Goal: Task Accomplishment & Management: Manage account settings

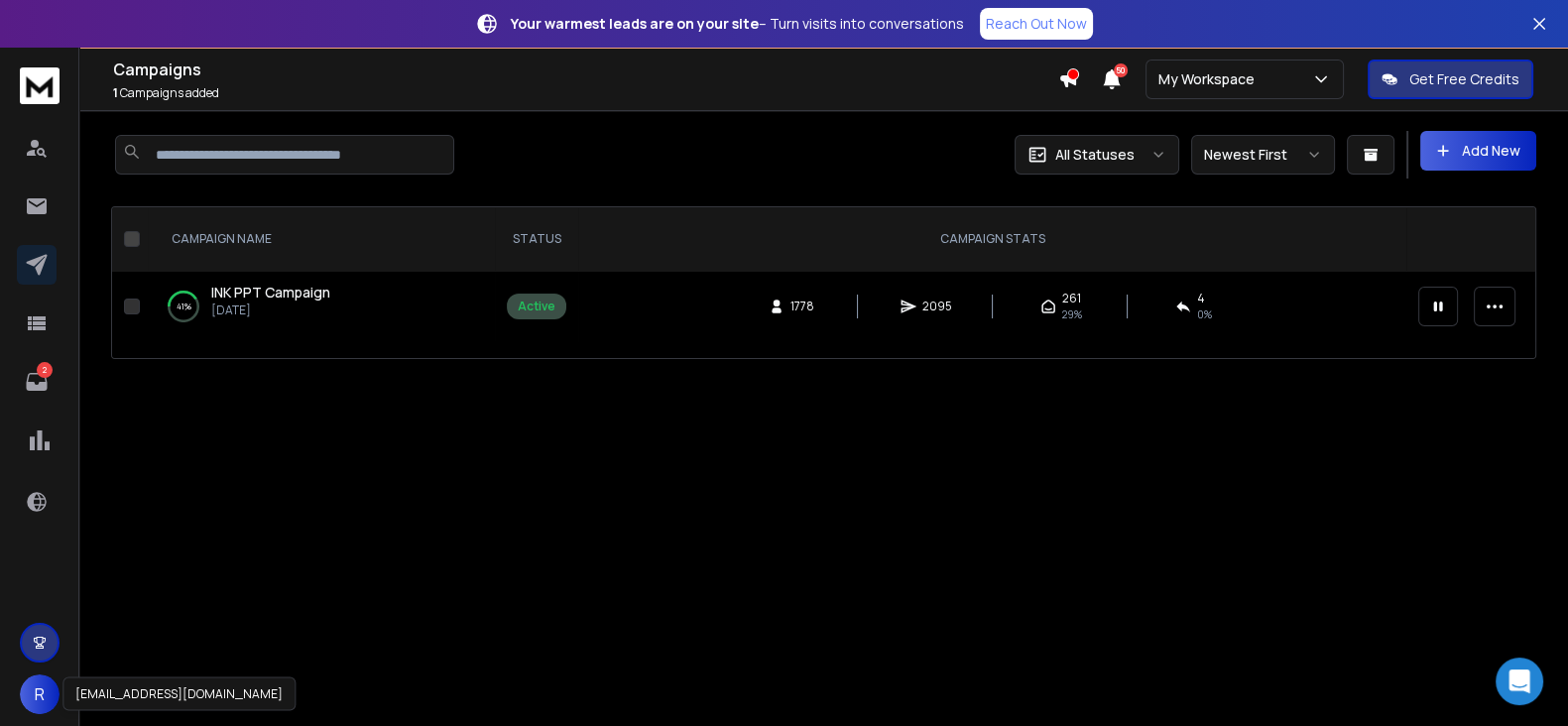
click at [37, 702] on span "R" at bounding box center [40, 694] width 40 height 40
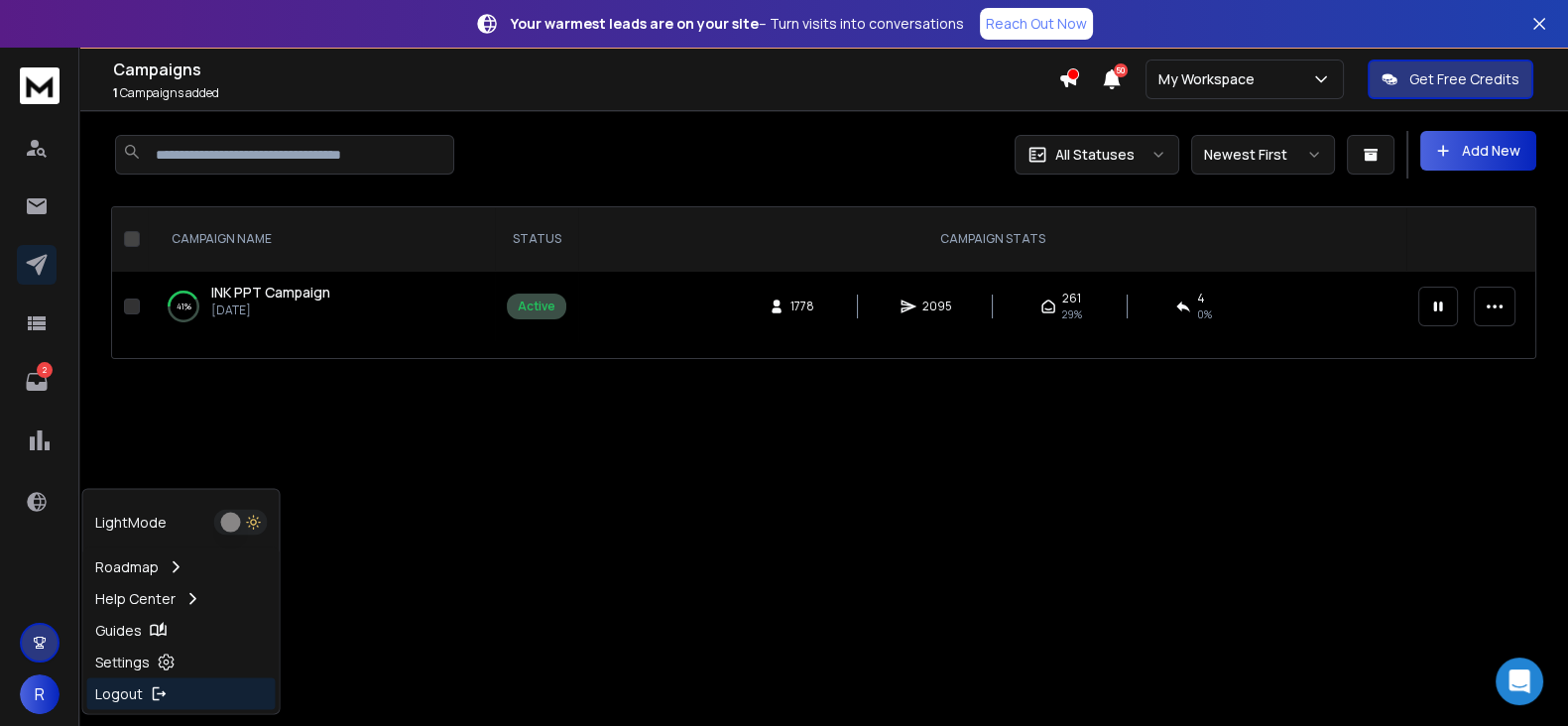
click at [105, 702] on p "Logout" at bounding box center [119, 694] width 48 height 20
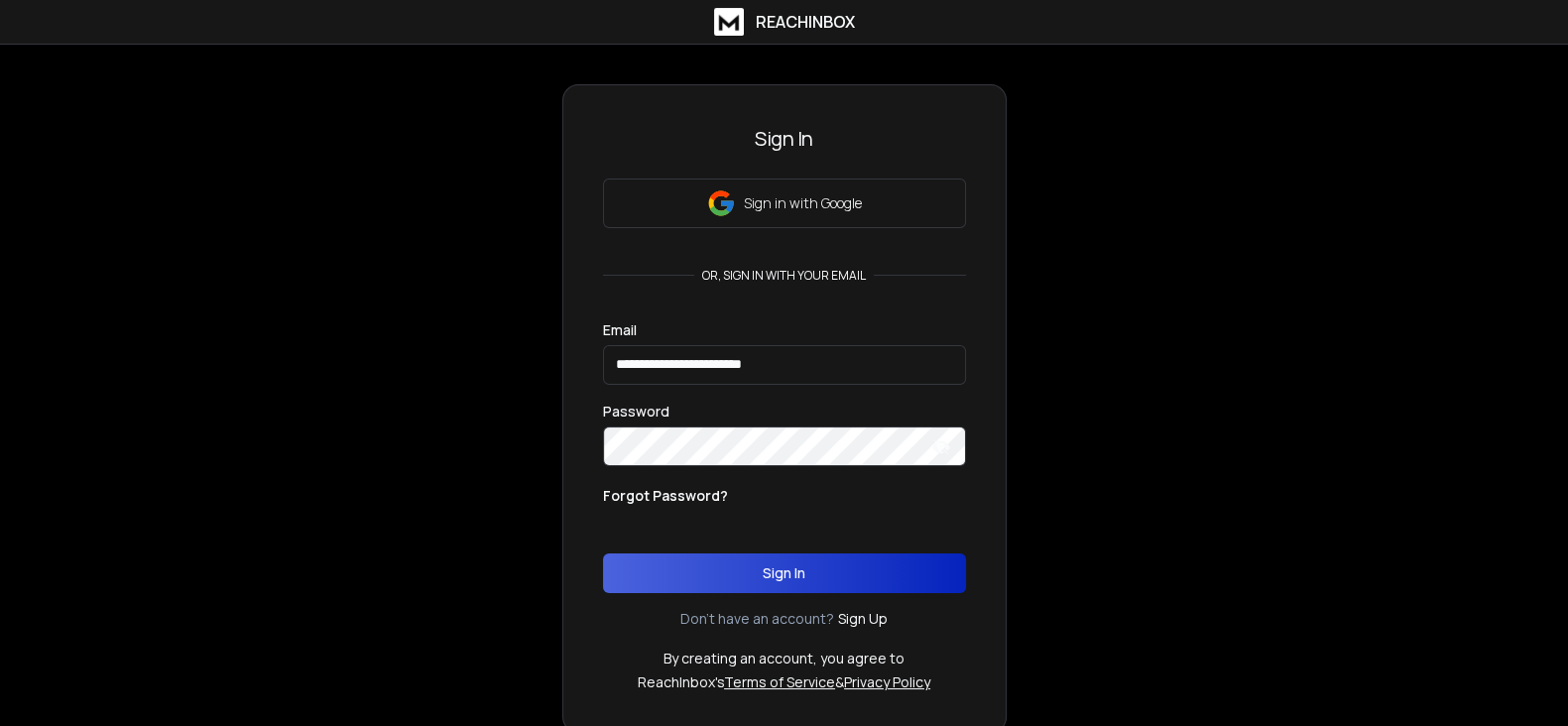
click at [662, 371] on input "**********" at bounding box center [785, 365] width 363 height 40
type input "**********"
click at [769, 553] on button "Sign In" at bounding box center [785, 573] width 363 height 40
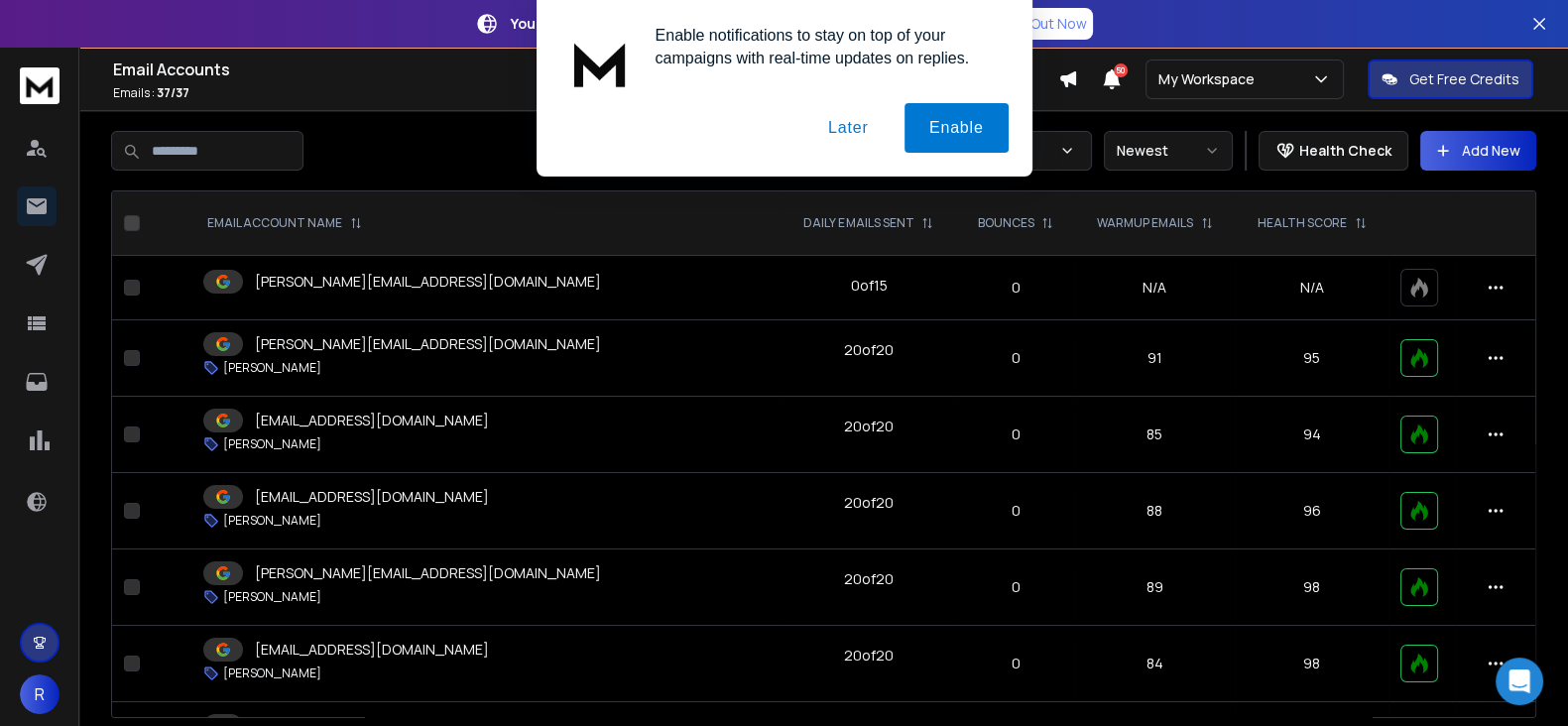
click at [856, 142] on button "Later" at bounding box center [847, 128] width 89 height 50
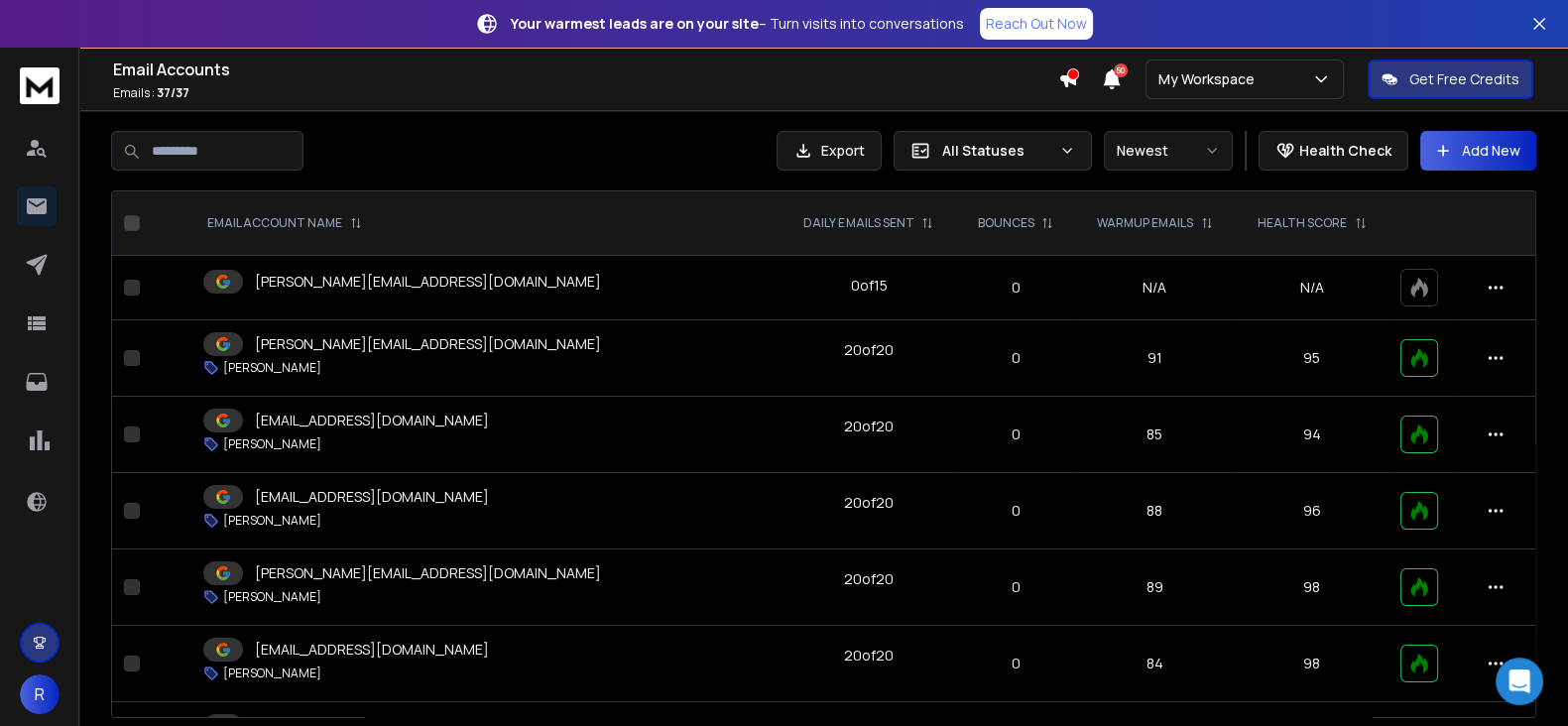
click at [14, 281] on div "R" at bounding box center [40, 391] width 80 height 686
click at [39, 277] on link at bounding box center [37, 265] width 40 height 40
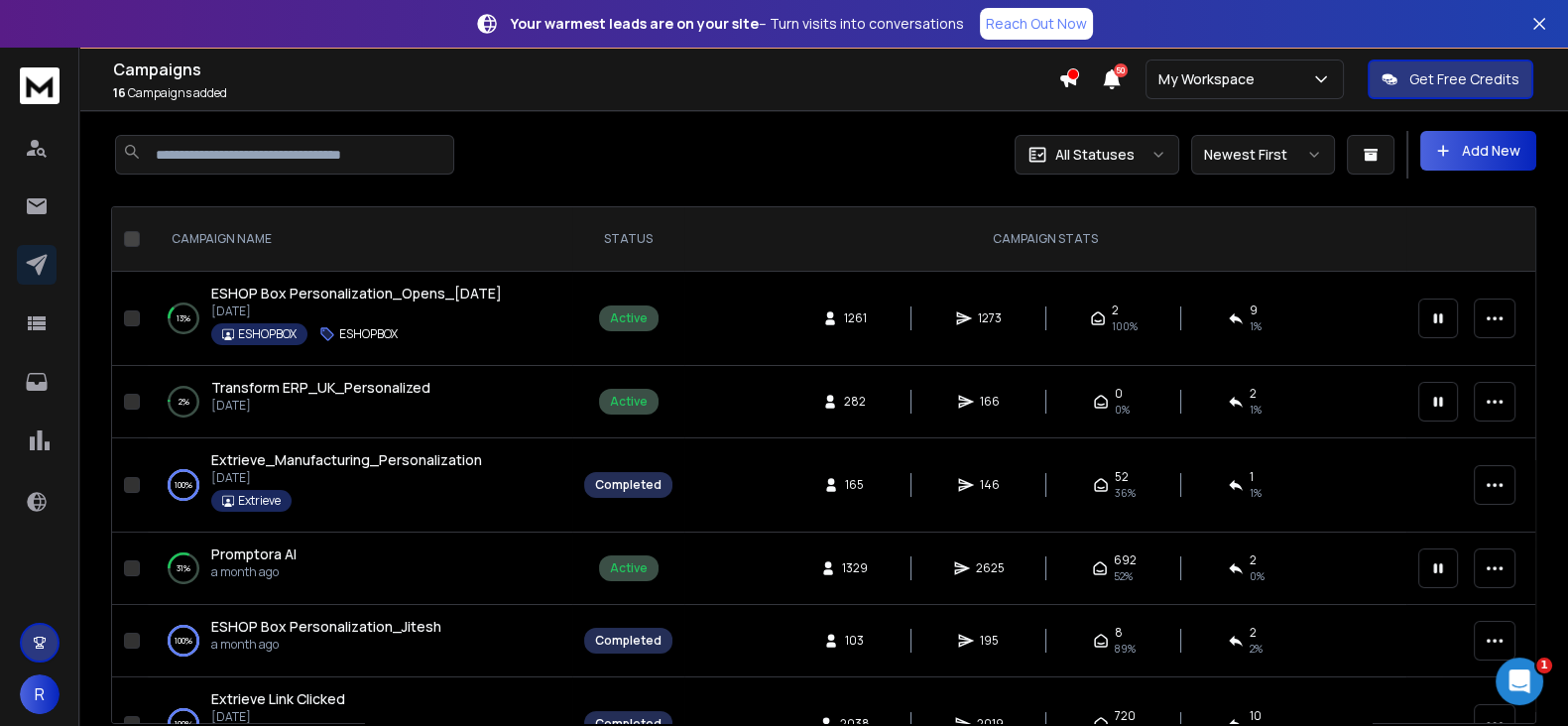
click at [239, 552] on span "Promptora AI" at bounding box center [254, 553] width 86 height 19
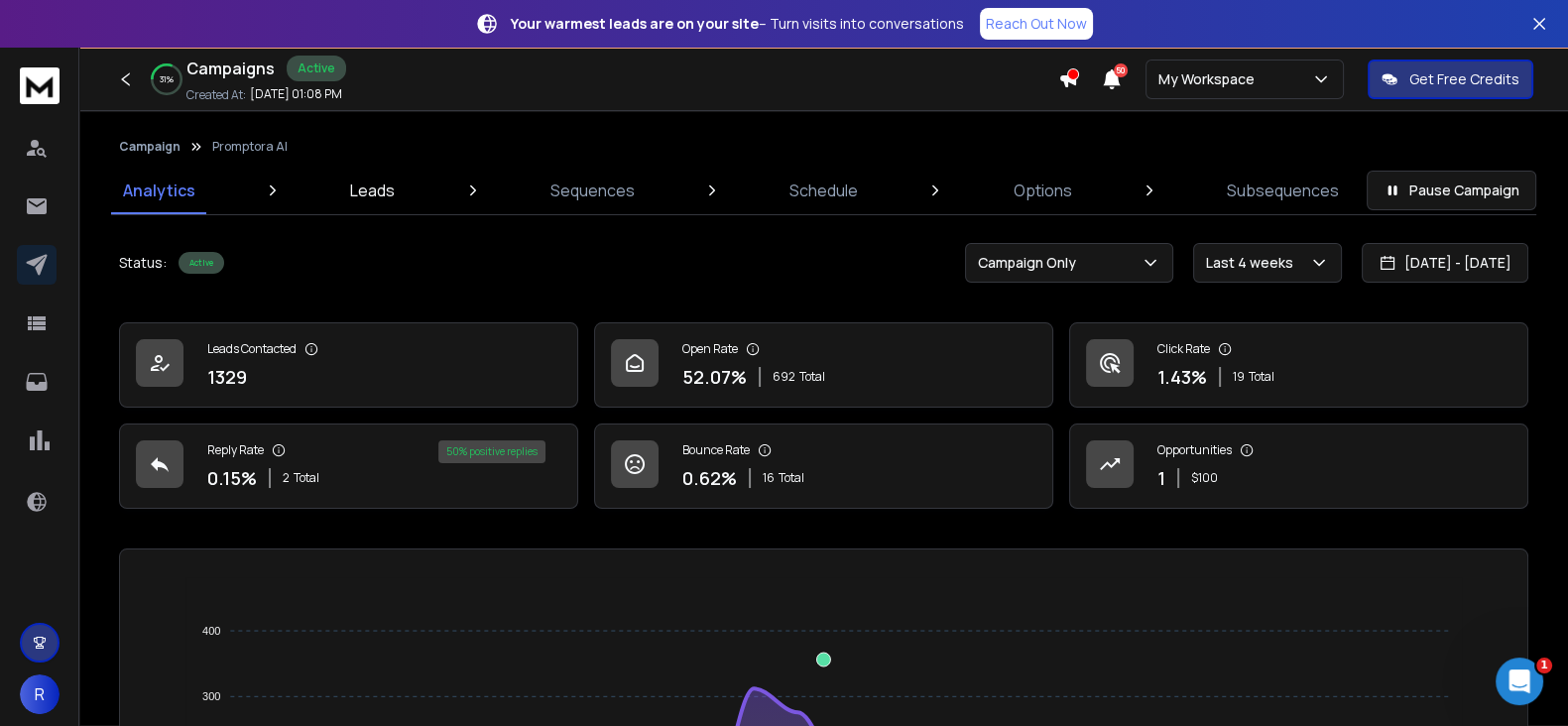
click at [389, 205] on link "Leads" at bounding box center [372, 190] width 69 height 48
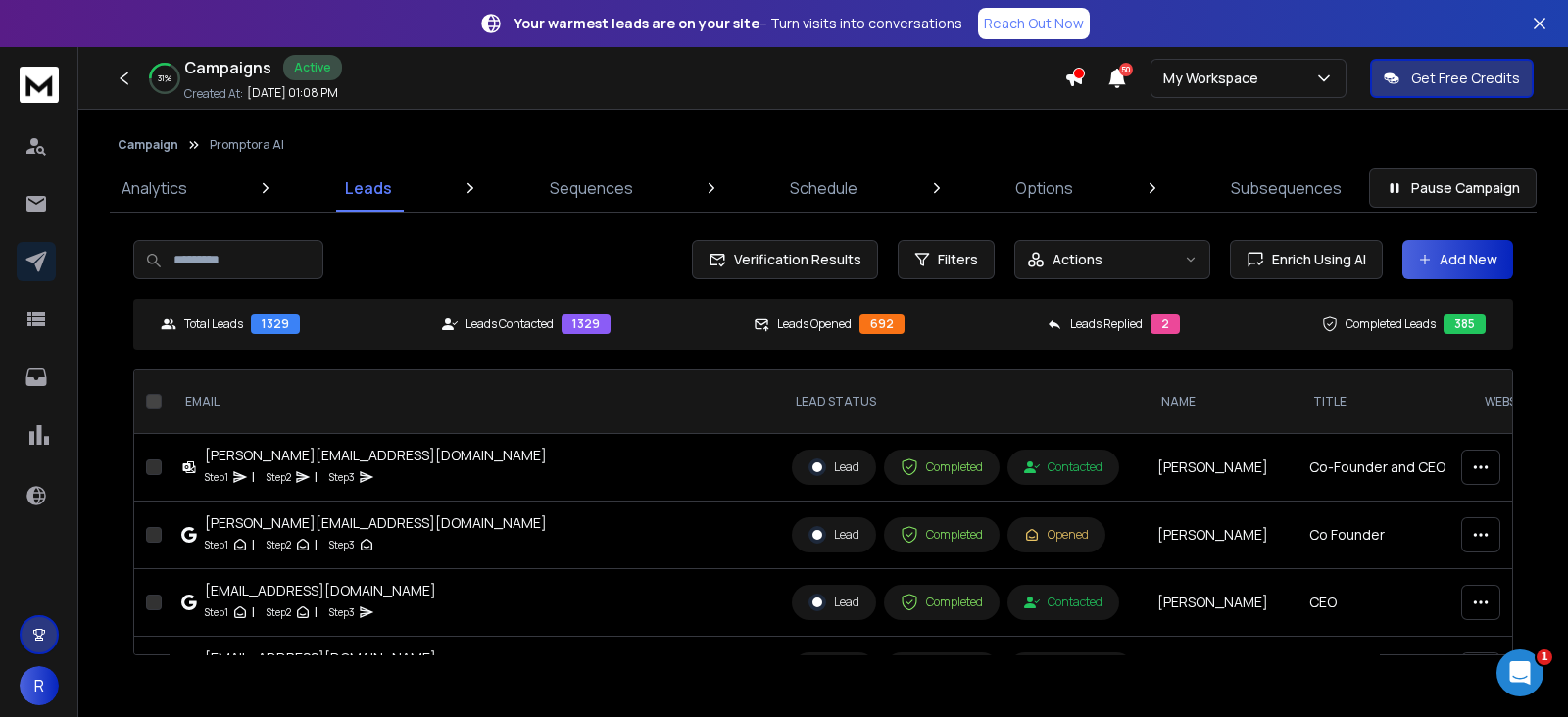
click at [137, 86] on div "31 % Campaigns Active Created At: Aug 13, 2025, 01:08 PM" at bounding box center [227, 79] width 231 height 47
click at [127, 78] on icon at bounding box center [124, 79] width 18 height 18
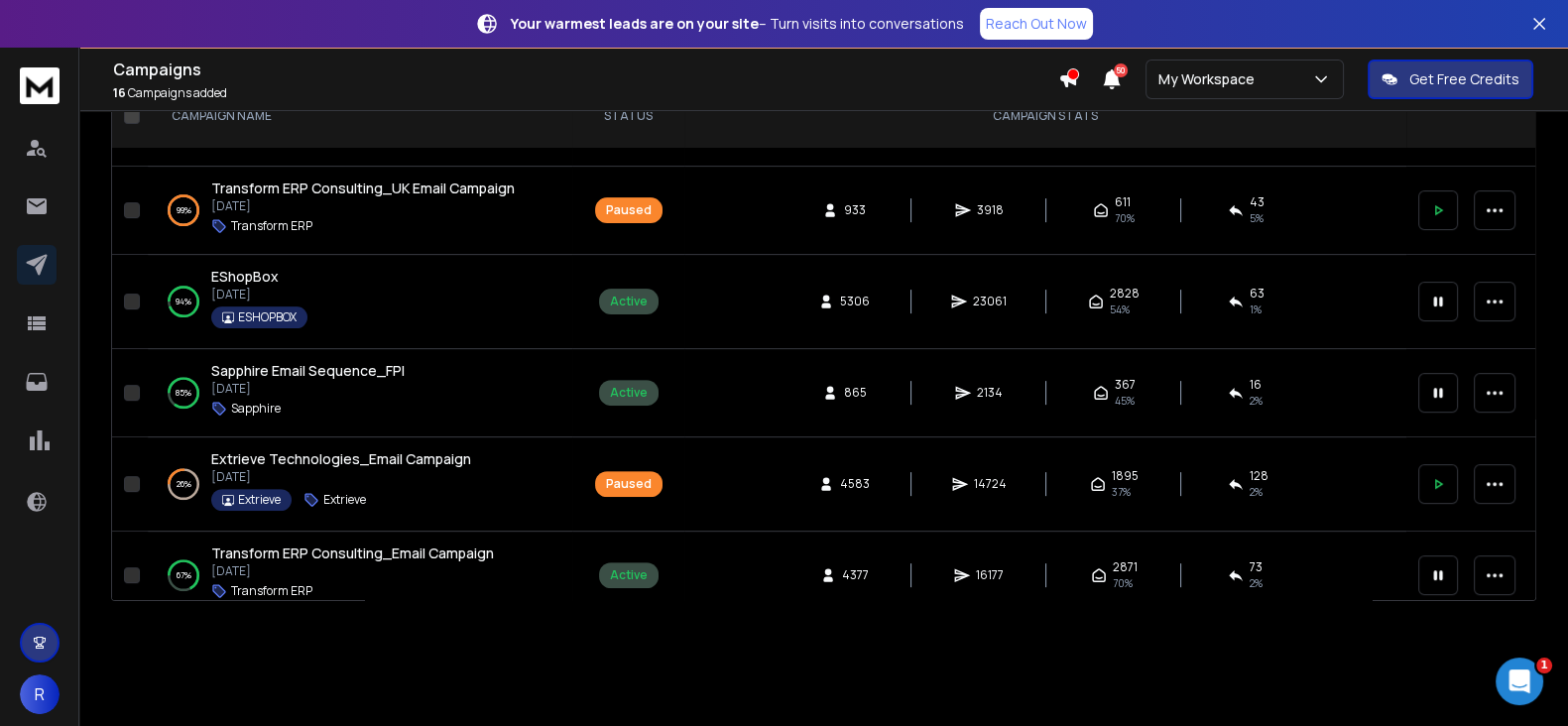
scroll to position [953, 0]
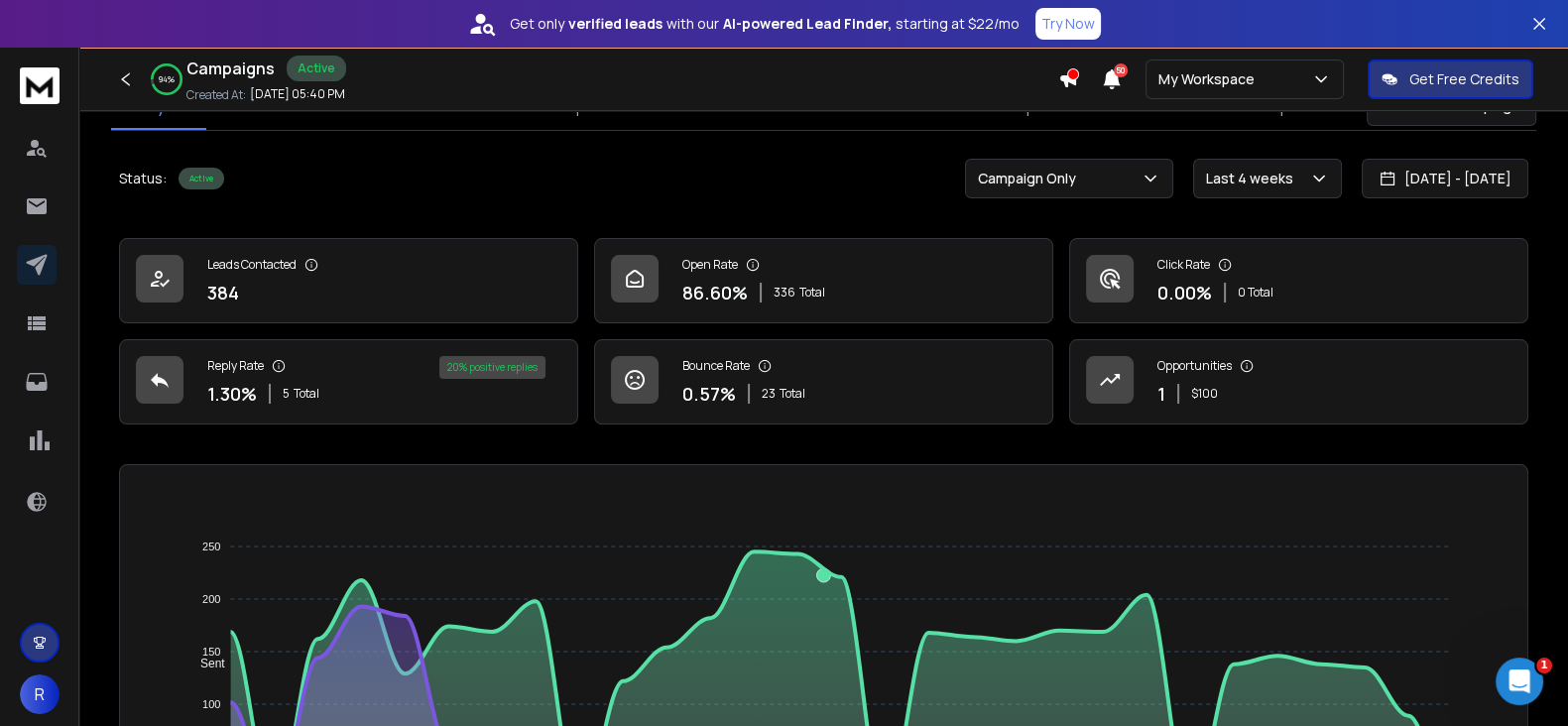
scroll to position [123, 0]
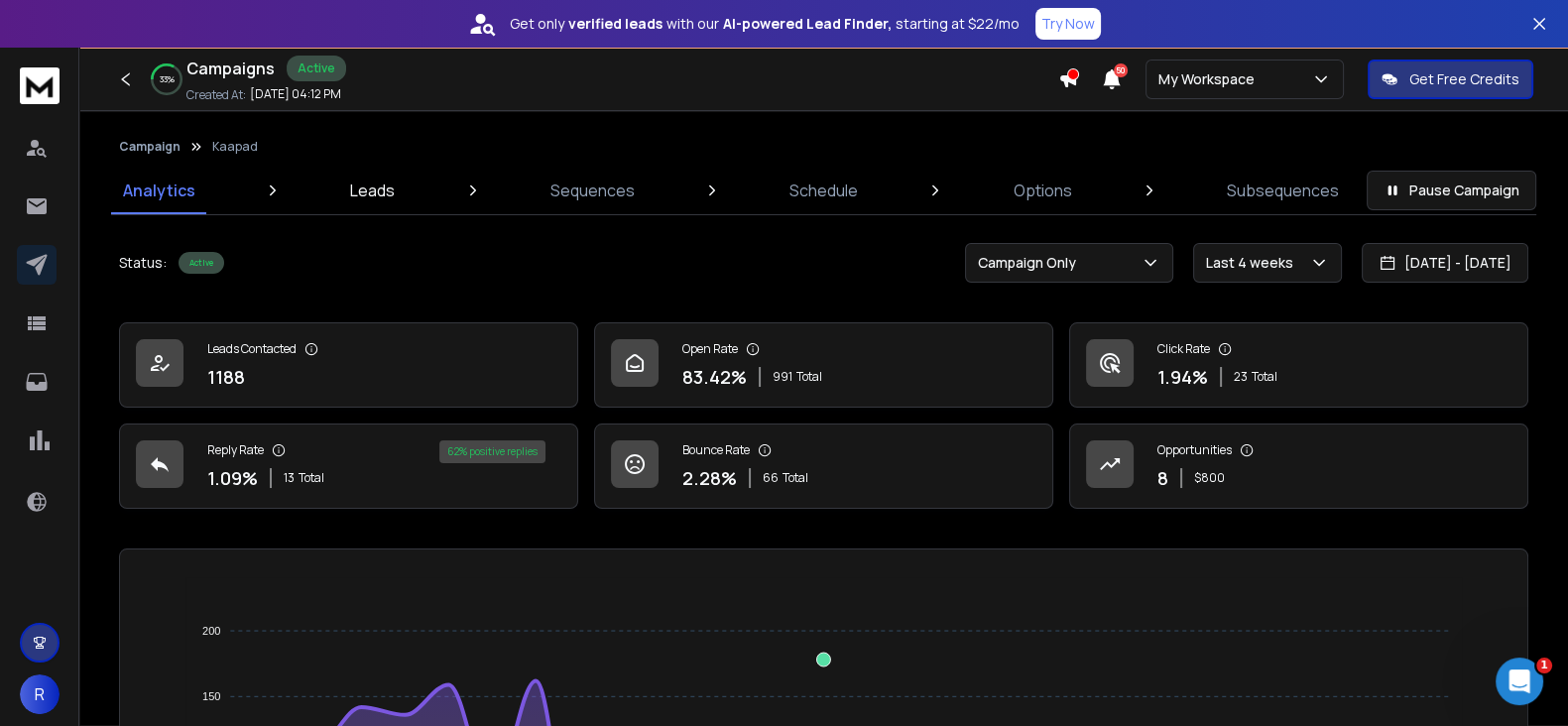
click at [366, 194] on p "Leads" at bounding box center [372, 190] width 45 height 24
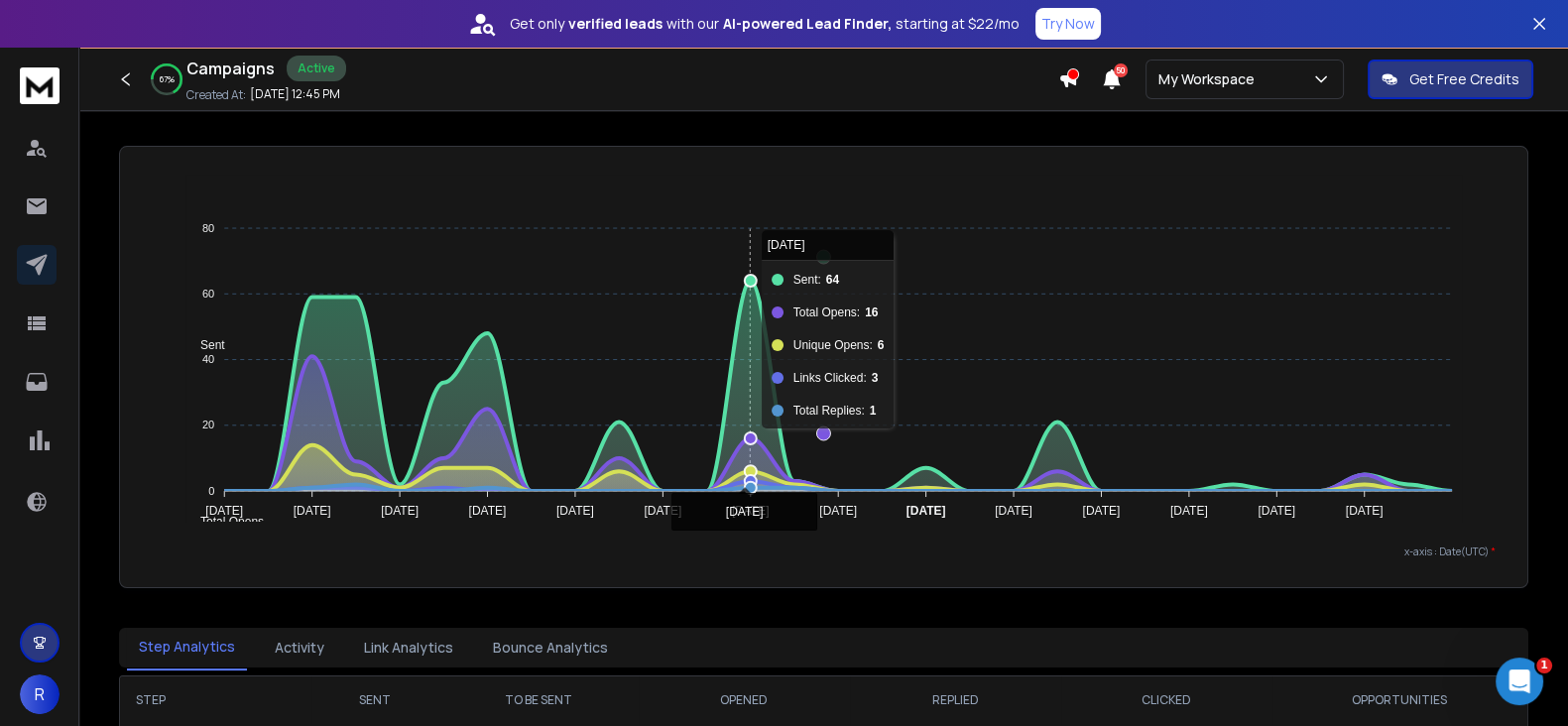
scroll to position [495, 0]
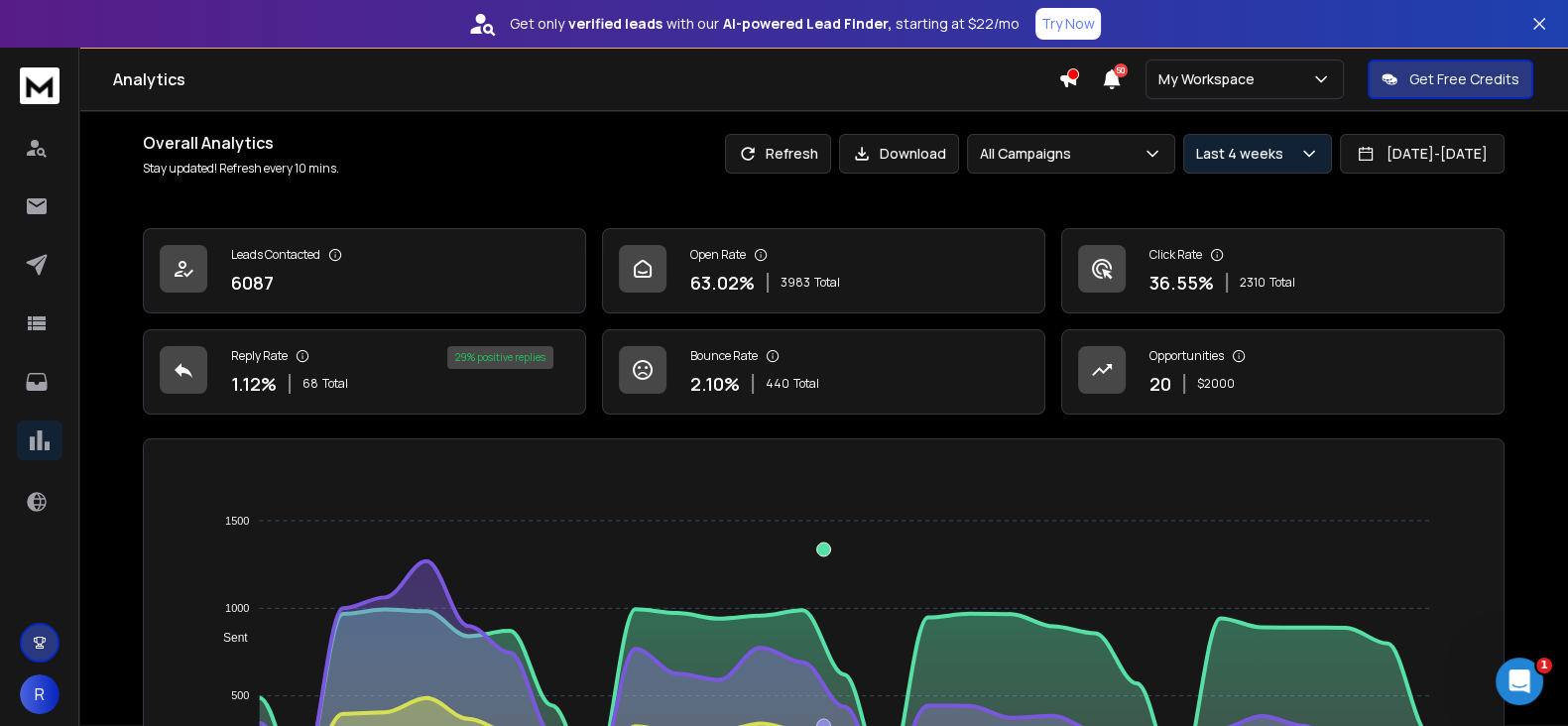
click at [1183, 141] on button "Last 4 weeks" at bounding box center [1257, 154] width 149 height 40
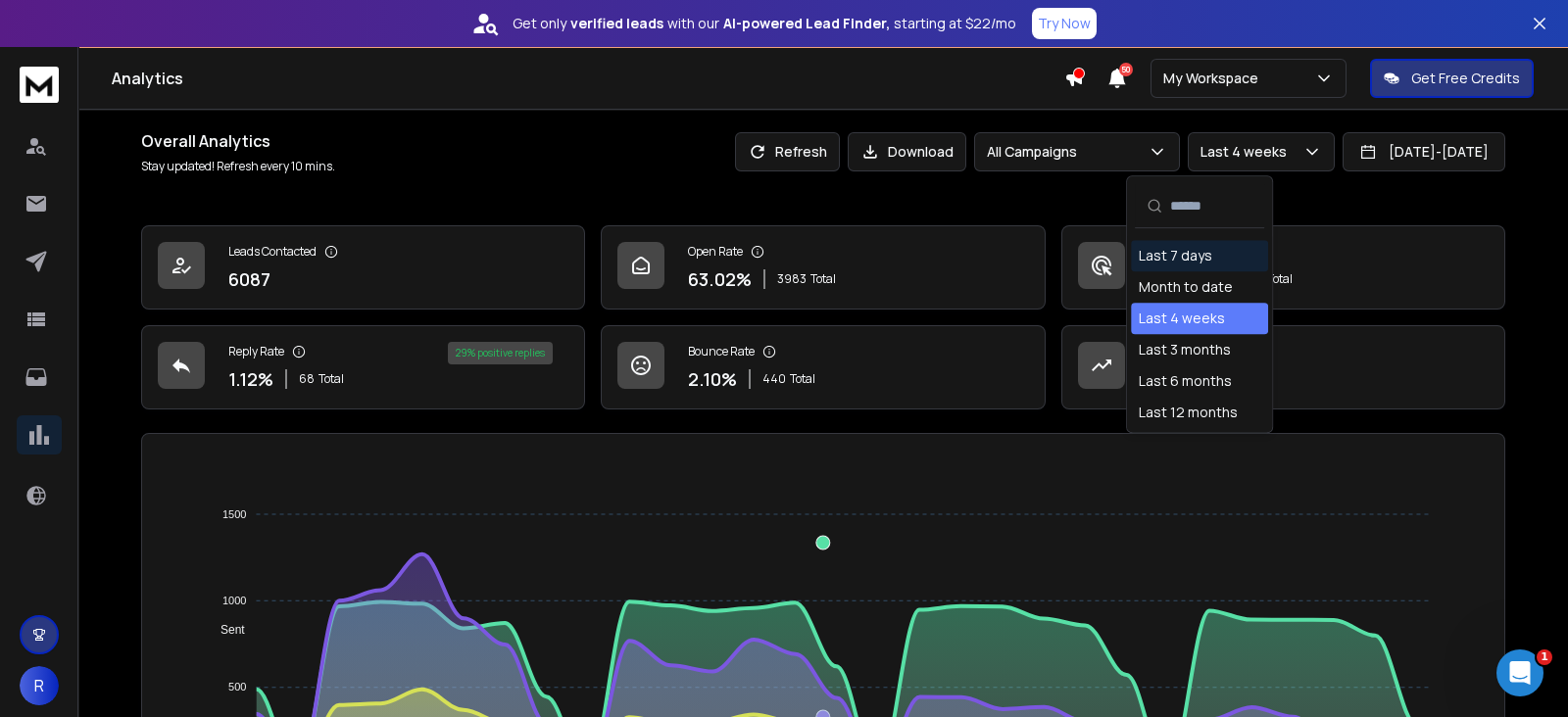
click at [1188, 405] on div "Last 12 months" at bounding box center [1188, 413] width 99 height 20
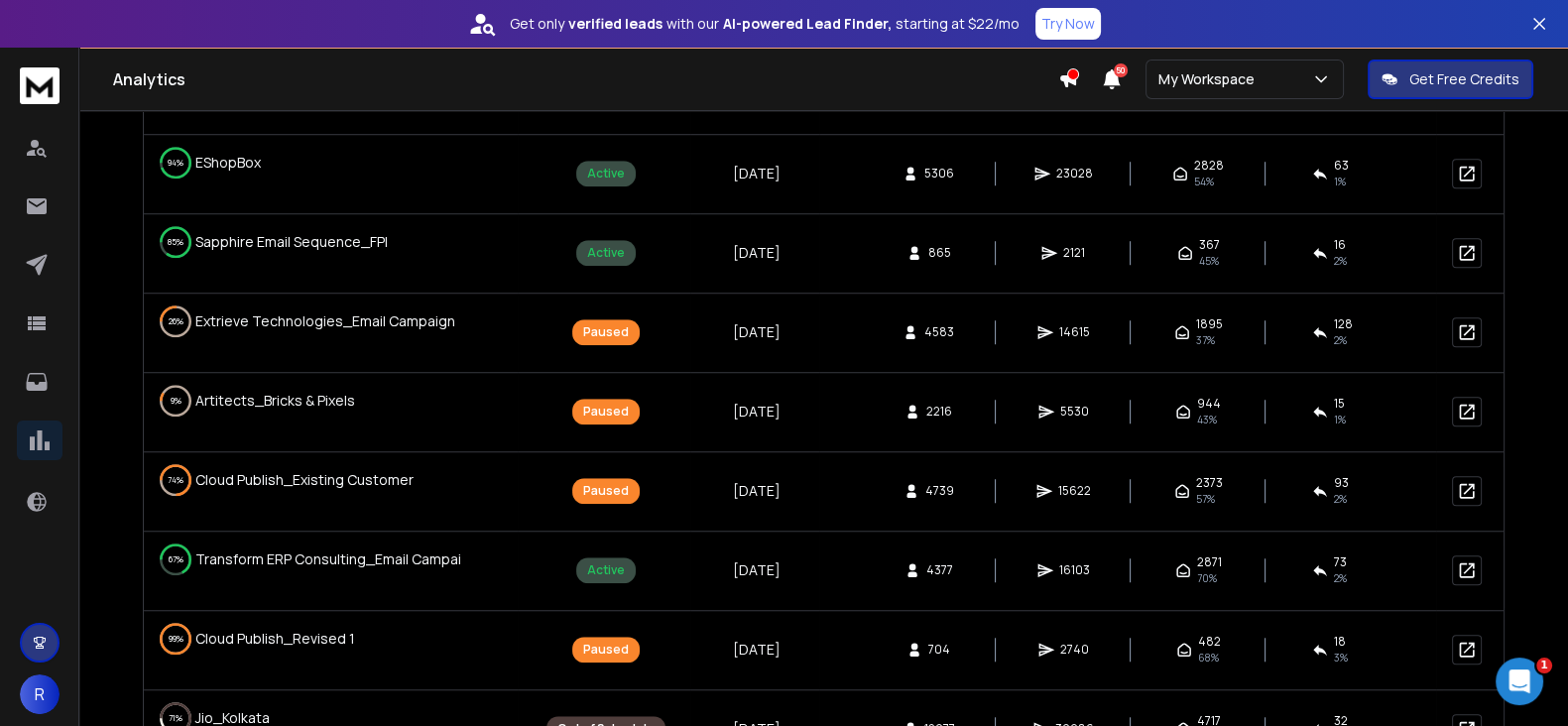
scroll to position [1963, 0]
